Goal: Answer question/provide support

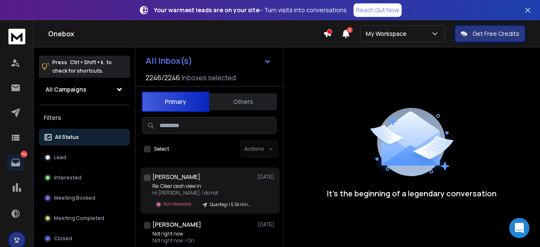
click at [250, 177] on div "Caeley McCagh 09 Sep" at bounding box center [214, 177] width 124 height 8
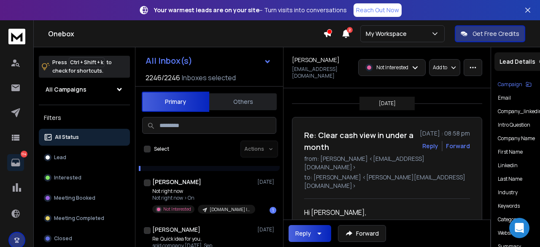
scroll to position [43, 0]
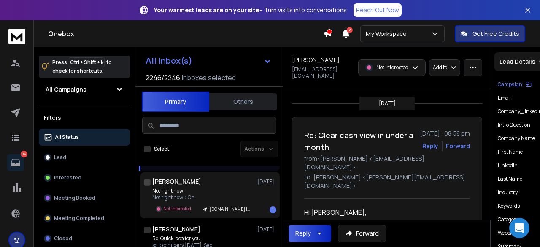
click at [203, 183] on div "Lee Hartley 09 Sep" at bounding box center [214, 181] width 124 height 8
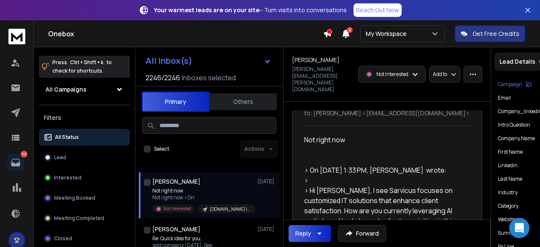
scroll to position [0, 0]
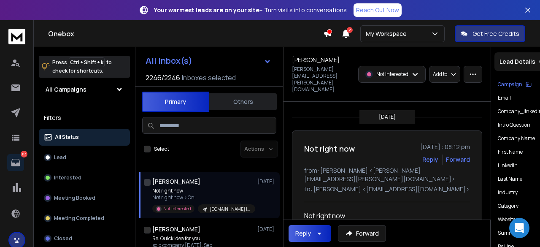
click at [319, 230] on icon "button" at bounding box center [319, 233] width 10 height 10
click at [319, 192] on p "Reply" at bounding box center [305, 195] width 30 height 12
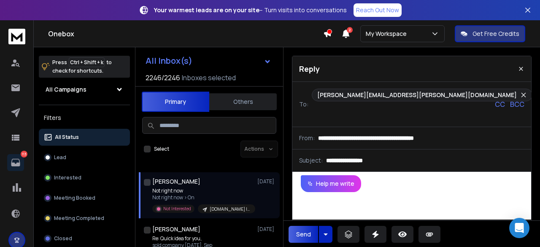
click at [518, 71] on icon at bounding box center [521, 68] width 7 height 7
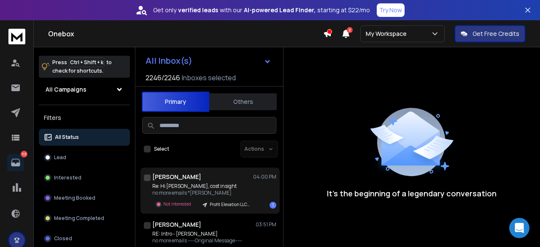
click at [192, 186] on p "Re: Hi [PERSON_NAME], cost insight" at bounding box center [202, 186] width 101 height 7
